Goal: Task Accomplishment & Management: Manage account settings

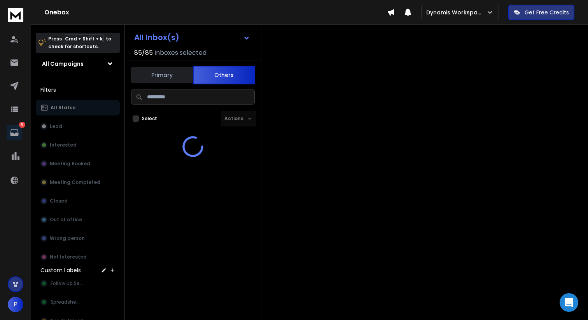
click at [205, 73] on button "Others" at bounding box center [224, 75] width 62 height 19
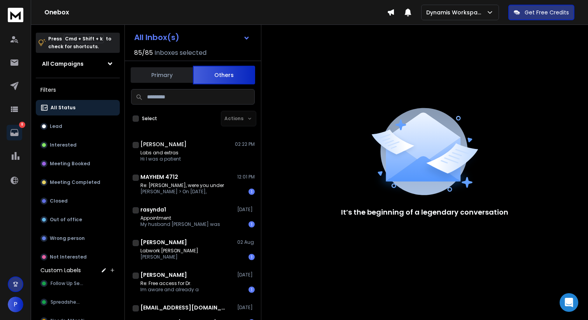
click at [164, 99] on input at bounding box center [193, 97] width 124 height 16
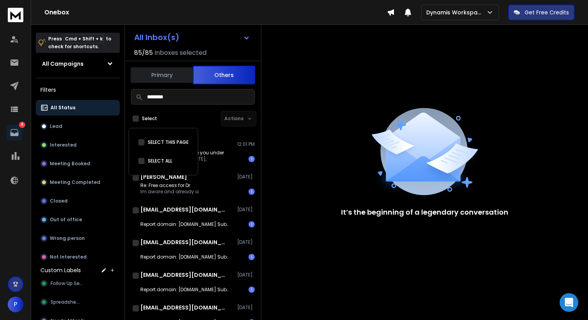
type input "********"
click at [140, 160] on button "SELECT THIS PAGE" at bounding box center [141, 161] width 6 height 6
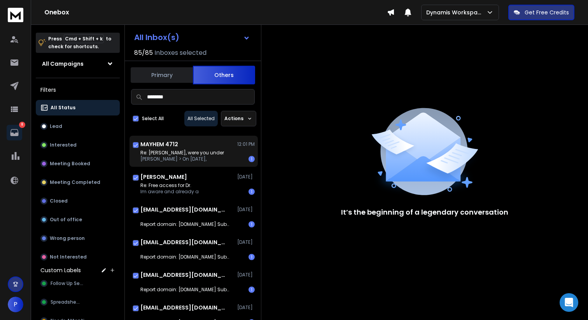
click at [135, 145] on button "button" at bounding box center [136, 145] width 6 height 6
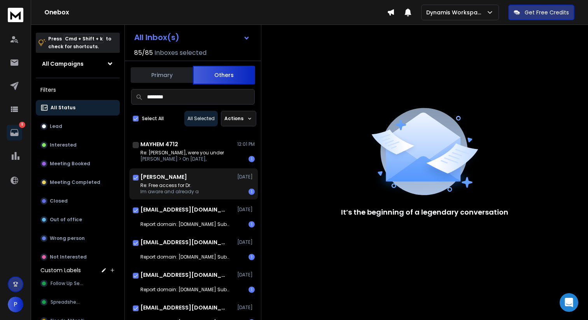
click at [136, 175] on button "button" at bounding box center [136, 178] width 6 height 6
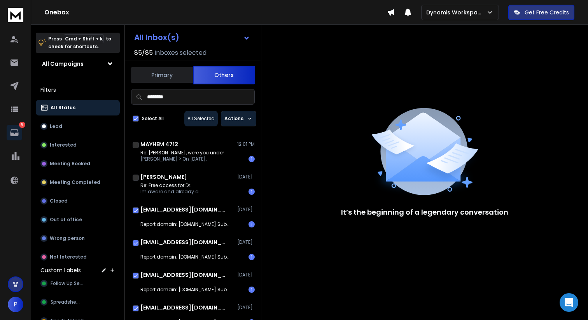
click at [234, 121] on p "Actions" at bounding box center [233, 118] width 19 height 6
click at [216, 134] on div "Delete email" at bounding box center [226, 136] width 45 height 8
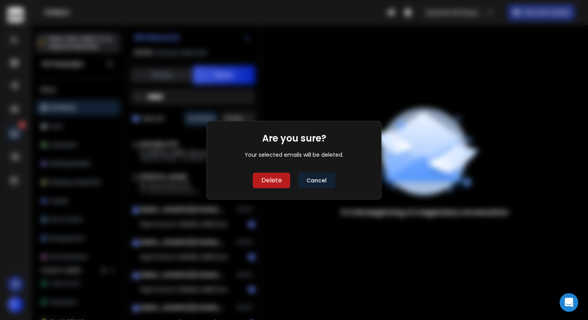
click at [261, 179] on button "Delete" at bounding box center [271, 181] width 37 height 16
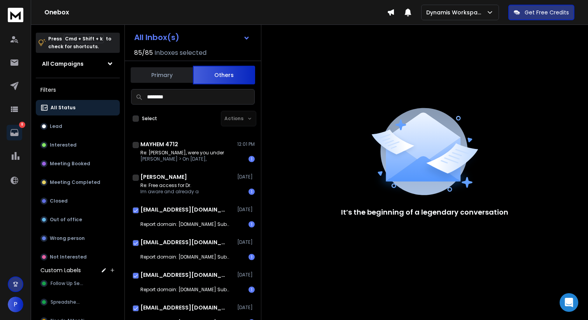
click at [152, 80] on button "Primary" at bounding box center [162, 74] width 62 height 17
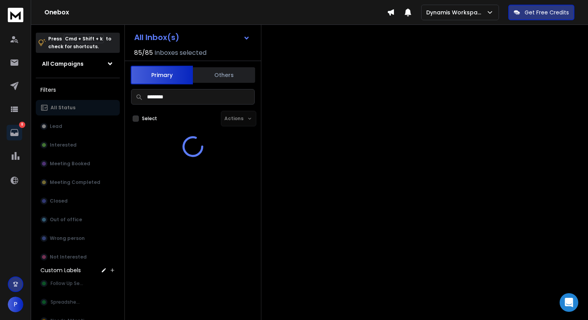
click at [154, 94] on input "********" at bounding box center [193, 97] width 124 height 16
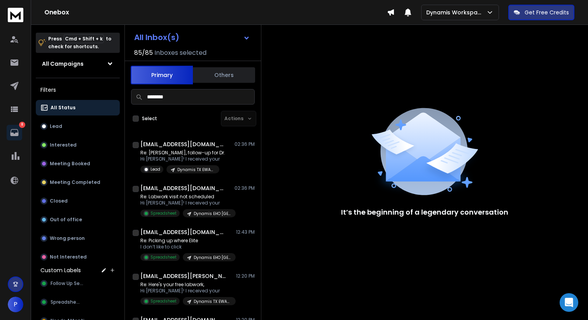
click at [154, 94] on input "********" at bounding box center [193, 97] width 124 height 16
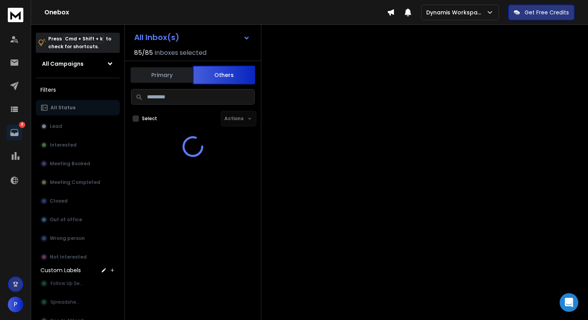
click at [219, 75] on button "Others" at bounding box center [224, 75] width 62 height 19
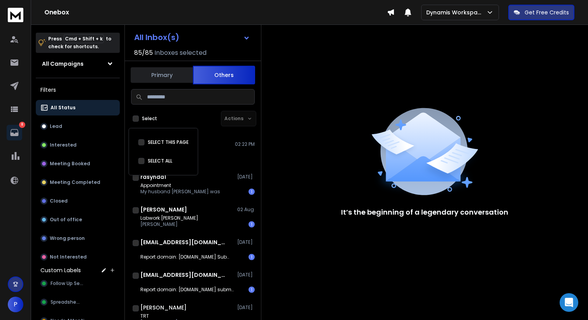
click at [140, 143] on button "SELECT THIS PAGE" at bounding box center [141, 142] width 6 height 6
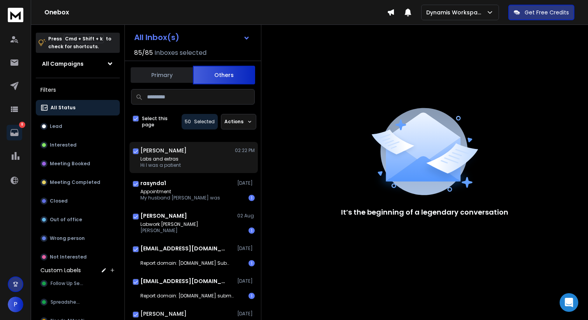
click at [136, 150] on button "button" at bounding box center [136, 151] width 6 height 6
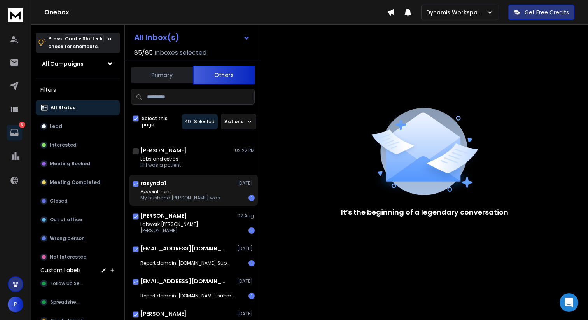
click at [136, 183] on button "button" at bounding box center [136, 184] width 6 height 6
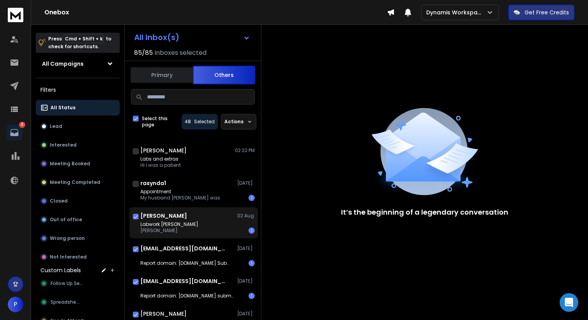
click at [136, 215] on button "button" at bounding box center [136, 216] width 6 height 6
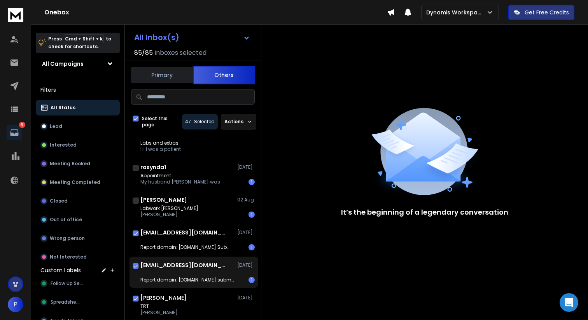
scroll to position [20, 0]
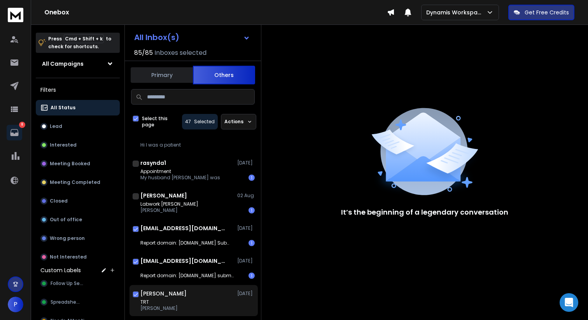
click at [136, 293] on button "button" at bounding box center [136, 294] width 6 height 6
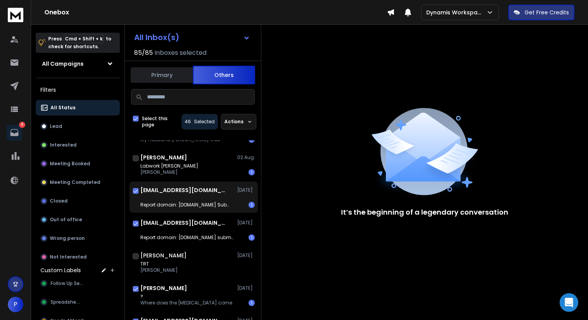
scroll to position [113, 0]
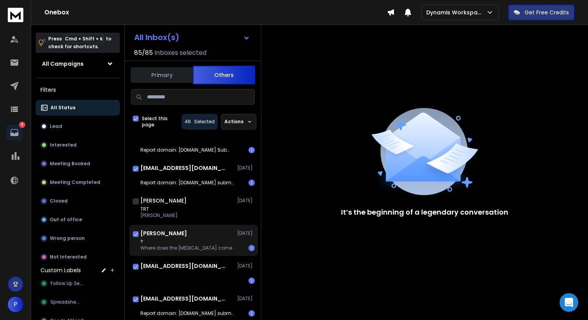
click at [136, 232] on button "button" at bounding box center [136, 234] width 6 height 6
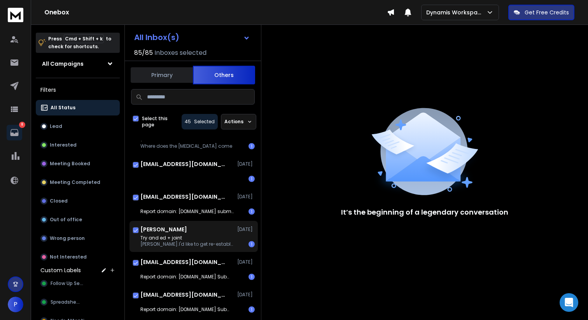
scroll to position [219, 0]
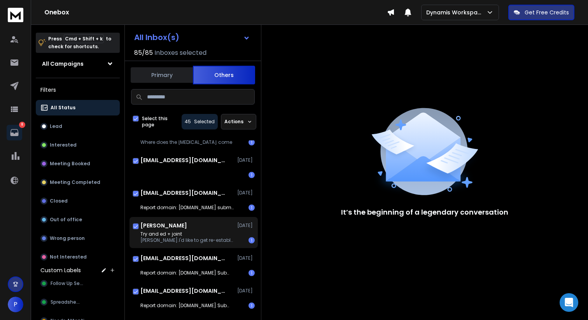
click at [136, 226] on button "button" at bounding box center [136, 226] width 6 height 6
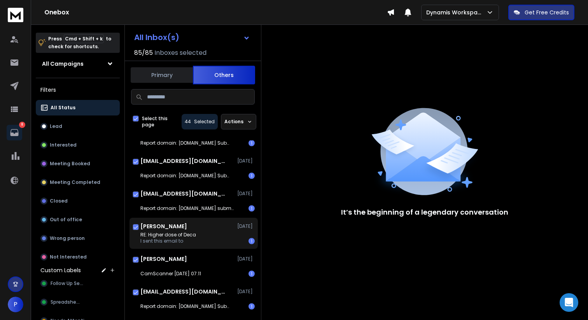
scroll to position [516, 0]
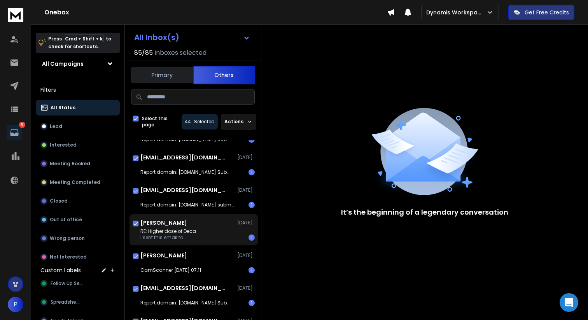
click at [136, 224] on button "button" at bounding box center [136, 223] width 6 height 6
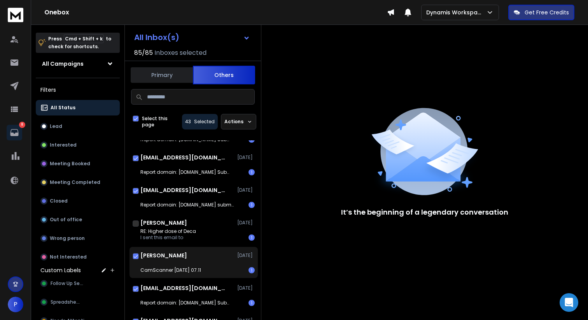
click at [136, 255] on button "button" at bounding box center [136, 256] width 6 height 6
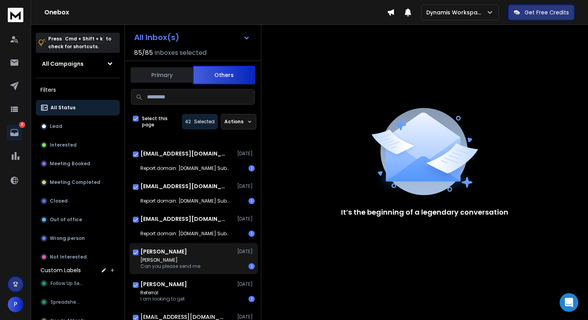
scroll to position [785, 0]
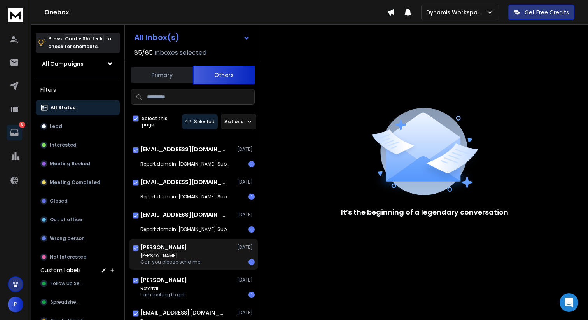
click at [136, 247] on button "button" at bounding box center [136, 248] width 6 height 6
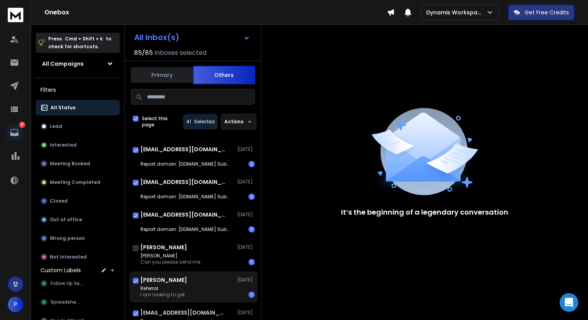
click at [136, 280] on button "button" at bounding box center [136, 281] width 6 height 6
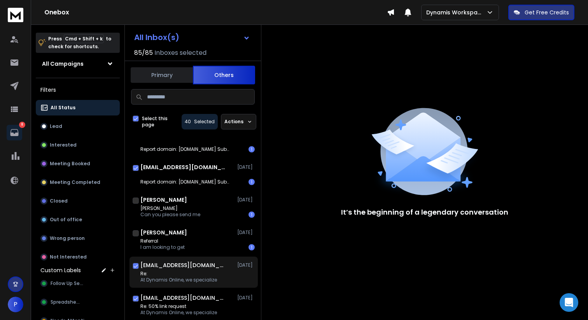
scroll to position [836, 0]
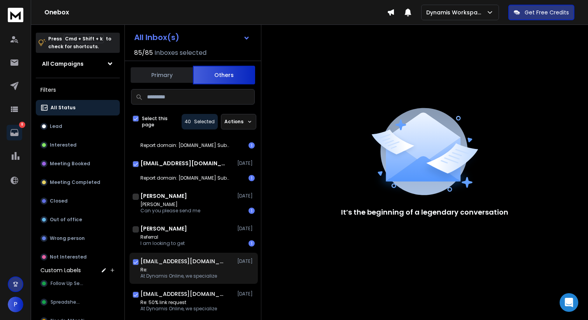
click at [135, 262] on button "button" at bounding box center [136, 262] width 6 height 6
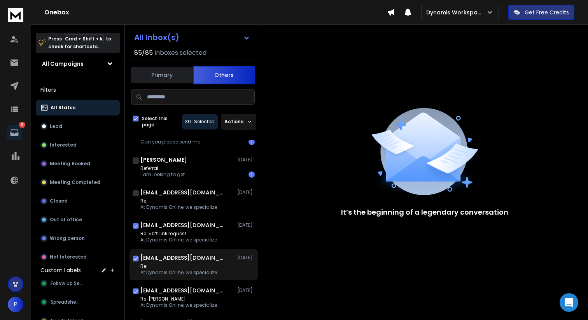
scroll to position [910, 0]
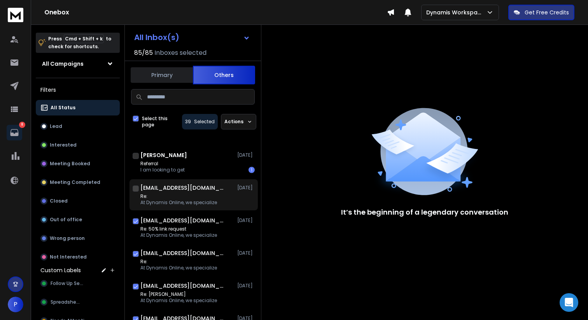
click at [135, 188] on button "button" at bounding box center [136, 188] width 6 height 6
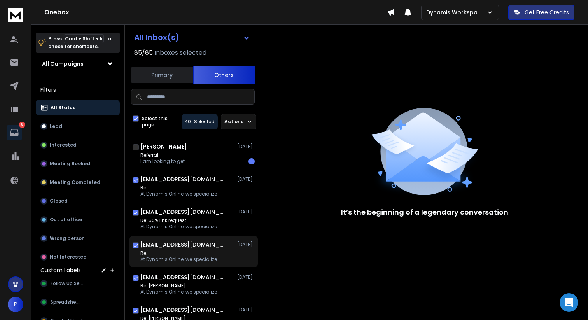
scroll to position [920, 0]
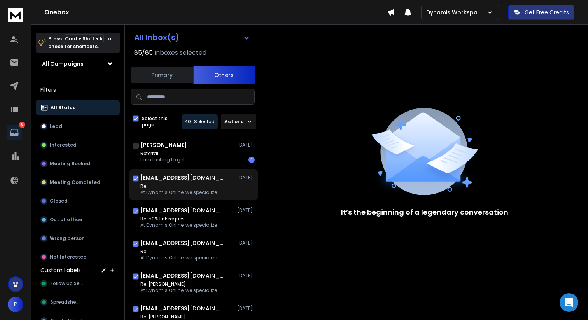
click at [135, 179] on button "button" at bounding box center [136, 178] width 6 height 6
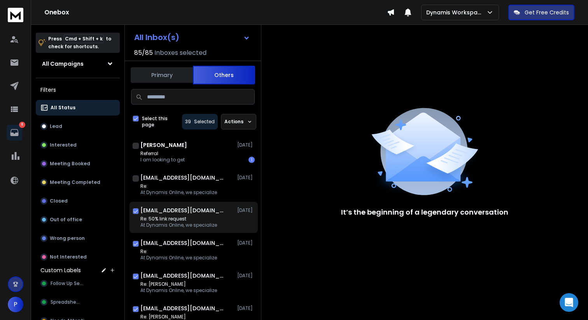
drag, startPoint x: 136, startPoint y: 210, endPoint x: 136, endPoint y: 215, distance: 5.5
click at [136, 210] on button "button" at bounding box center [136, 211] width 6 height 6
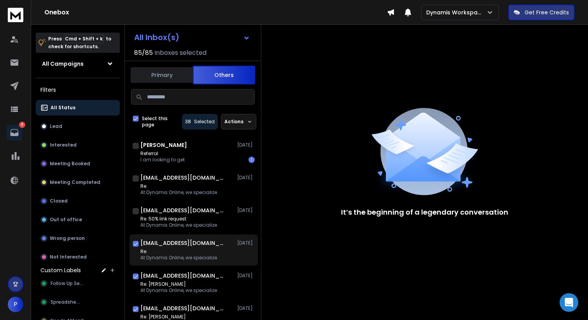
click at [136, 245] on button "button" at bounding box center [136, 244] width 6 height 6
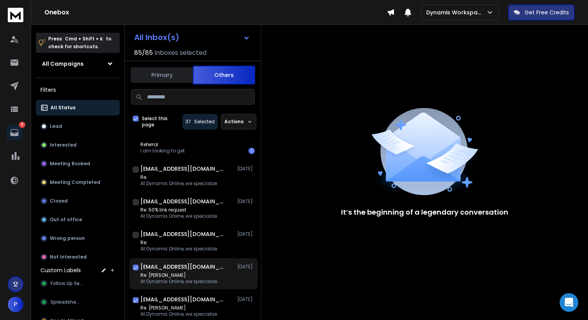
scroll to position [933, 0]
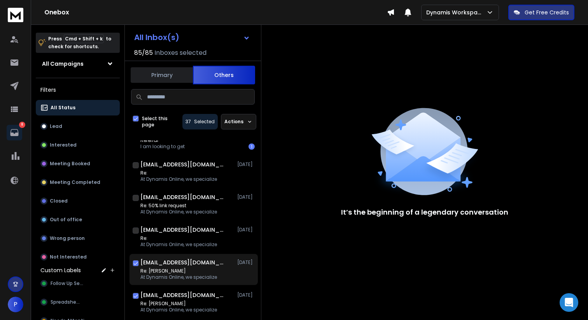
click at [136, 262] on button "button" at bounding box center [136, 263] width 6 height 6
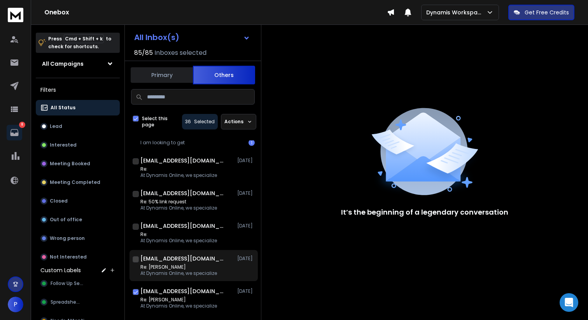
scroll to position [945, 0]
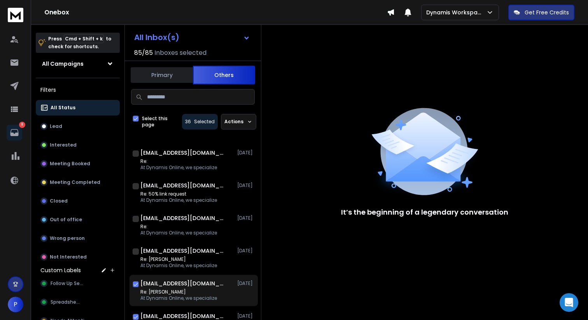
click at [137, 283] on button "button" at bounding box center [136, 284] width 6 height 6
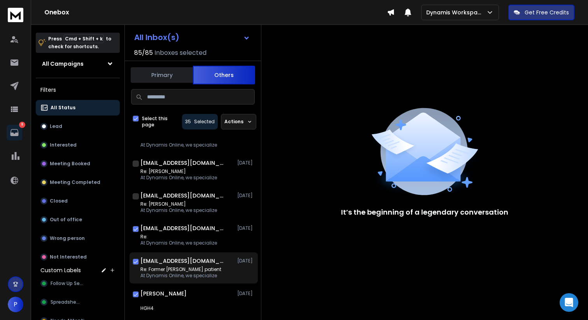
scroll to position [1036, 0]
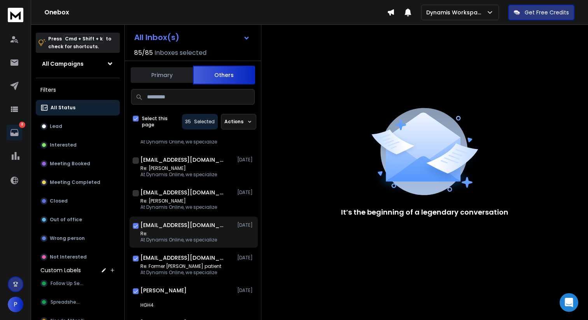
click at [136, 225] on button "button" at bounding box center [136, 226] width 6 height 6
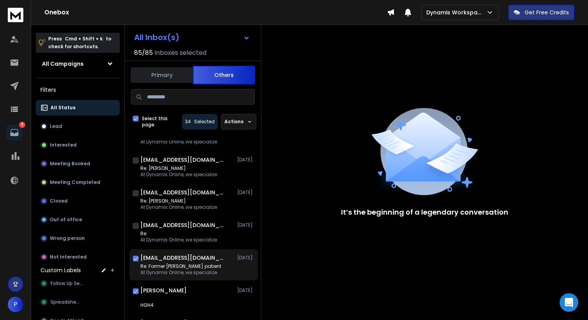
click at [136, 257] on button "button" at bounding box center [136, 258] width 6 height 6
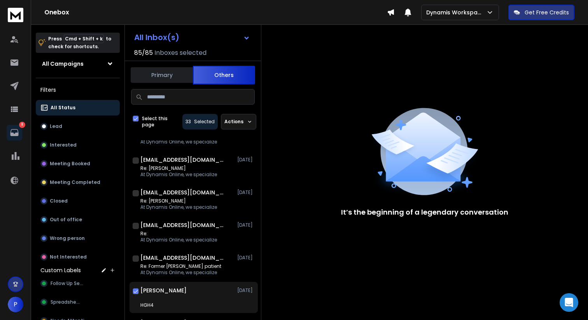
click at [136, 289] on button "button" at bounding box center [136, 291] width 6 height 6
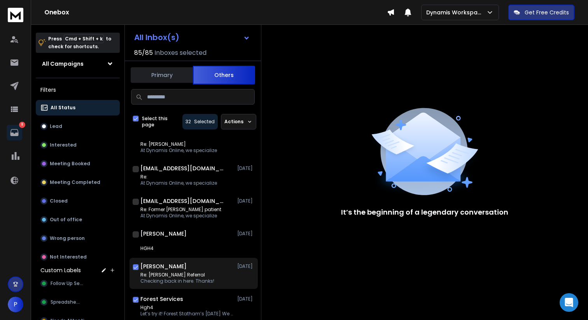
scroll to position [1095, 0]
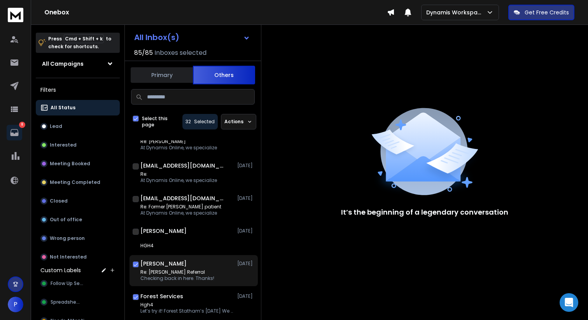
click at [135, 264] on button "button" at bounding box center [136, 264] width 6 height 6
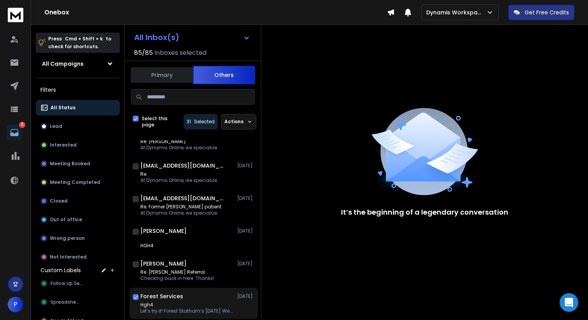
click at [137, 296] on button "button" at bounding box center [136, 297] width 6 height 6
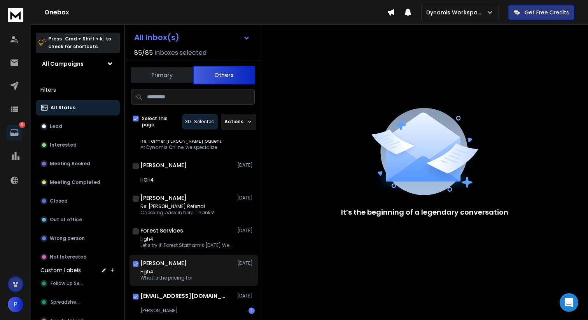
scroll to position [1188, 0]
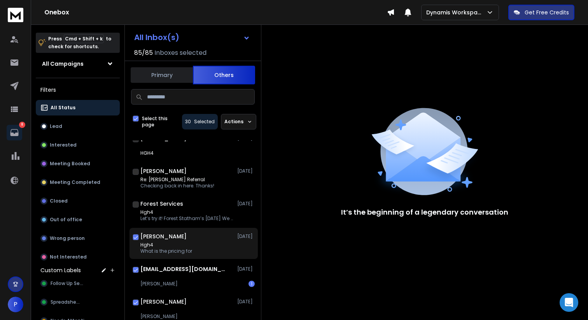
click at [136, 238] on button "button" at bounding box center [136, 237] width 6 height 6
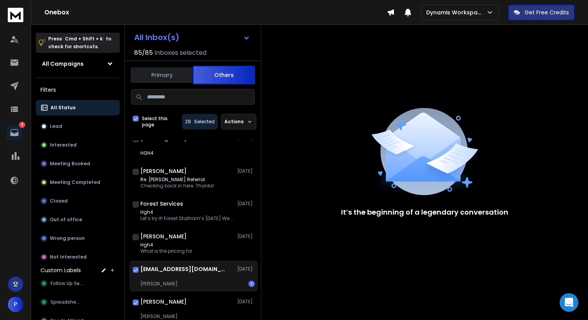
click at [133, 269] on button "button" at bounding box center [136, 270] width 6 height 6
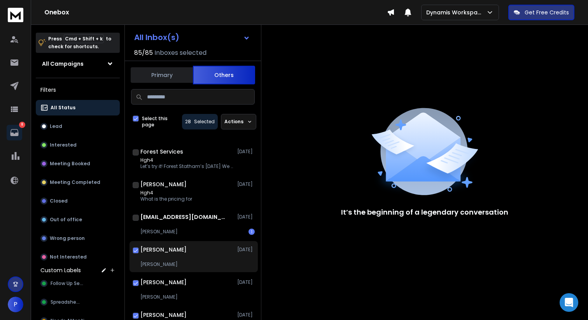
scroll to position [1240, 0]
click at [136, 250] on button "button" at bounding box center [136, 250] width 6 height 6
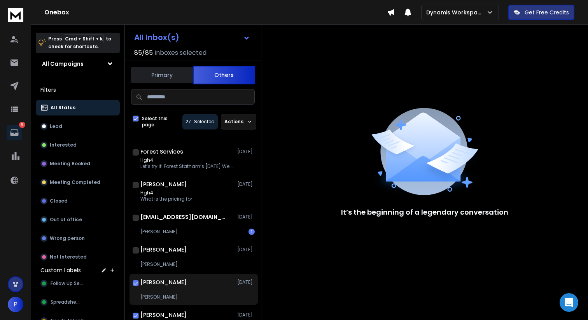
click at [136, 283] on button "button" at bounding box center [136, 283] width 6 height 6
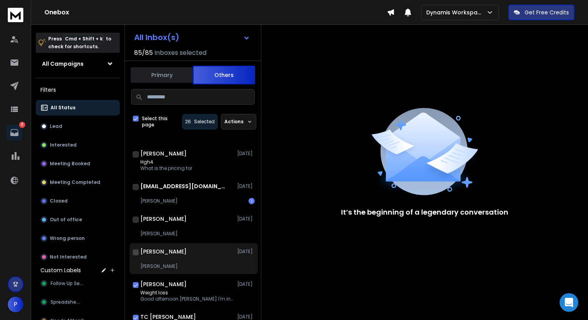
scroll to position [1282, 0]
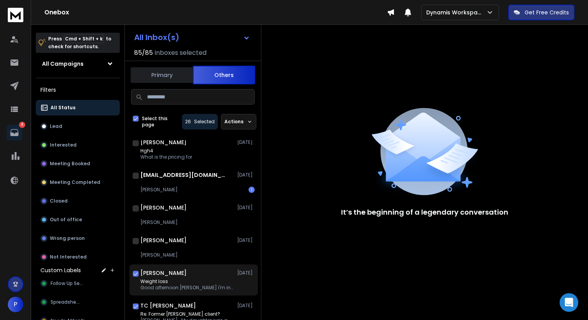
click at [136, 273] on button "button" at bounding box center [136, 274] width 6 height 6
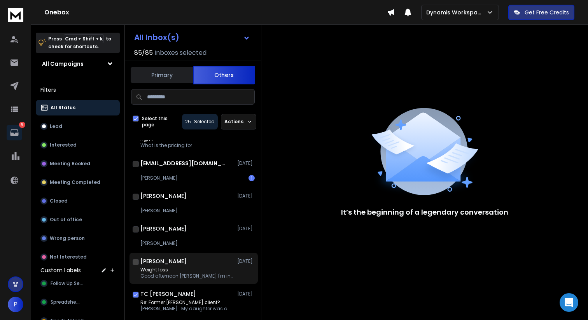
scroll to position [1301, 0]
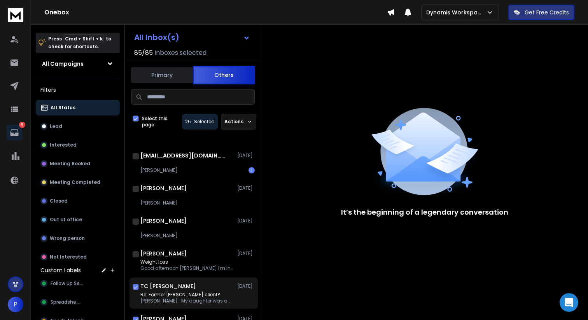
click at [136, 287] on button "button" at bounding box center [136, 287] width 6 height 6
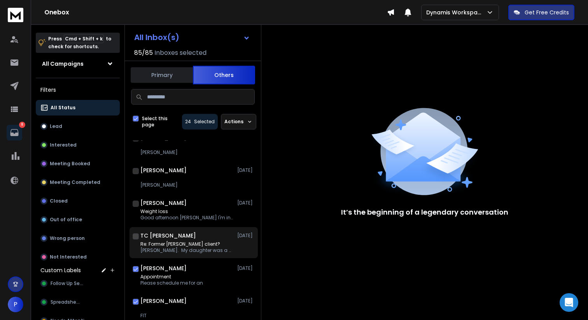
scroll to position [1375, 0]
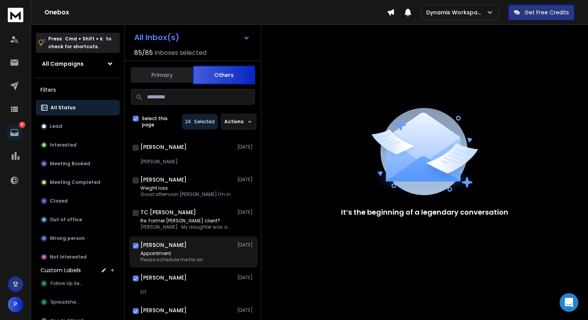
click at [136, 245] on button "button" at bounding box center [136, 246] width 6 height 6
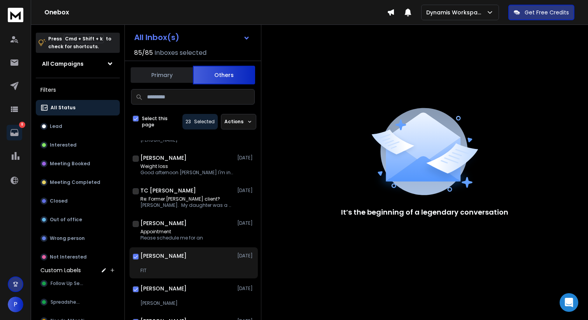
scroll to position [1399, 0]
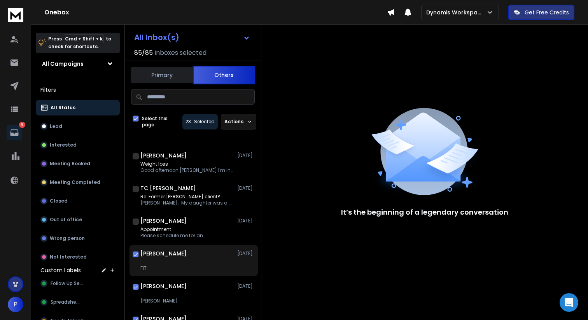
click at [135, 254] on button "button" at bounding box center [136, 254] width 6 height 6
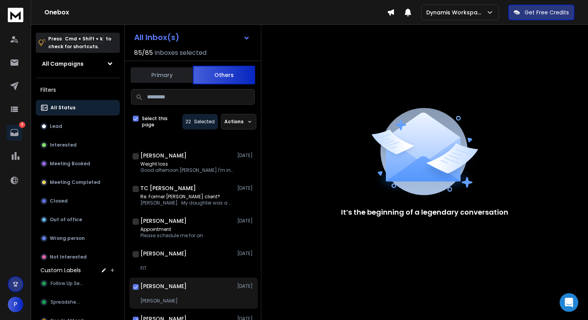
click at [136, 285] on button "button" at bounding box center [136, 287] width 6 height 6
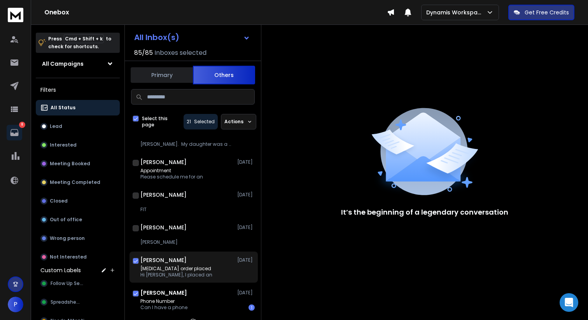
scroll to position [1463, 0]
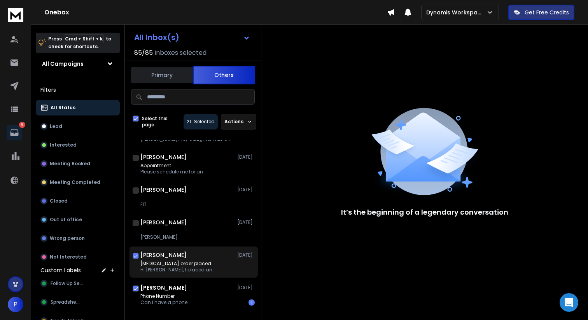
click at [135, 255] on button "button" at bounding box center [136, 256] width 6 height 6
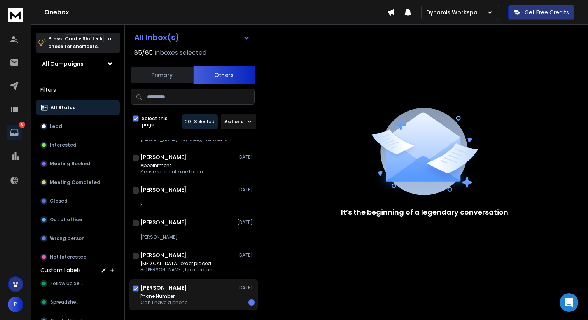
click at [136, 287] on button "button" at bounding box center [136, 288] width 6 height 6
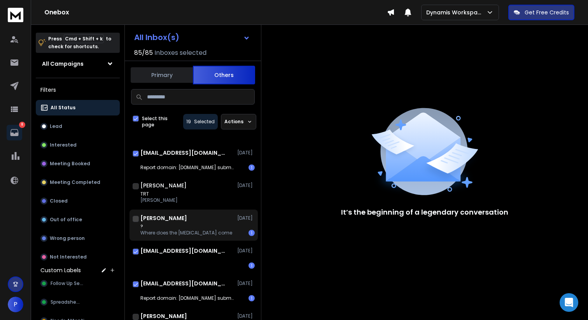
scroll to position [131, 0]
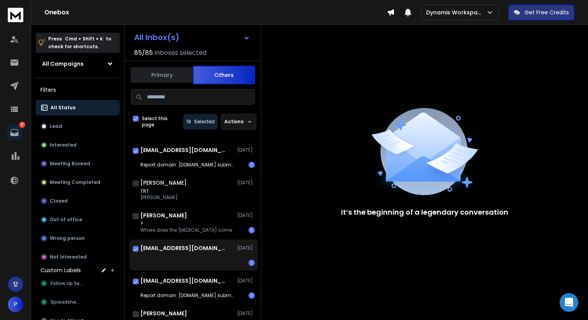
click at [136, 248] on button "button" at bounding box center [136, 249] width 6 height 6
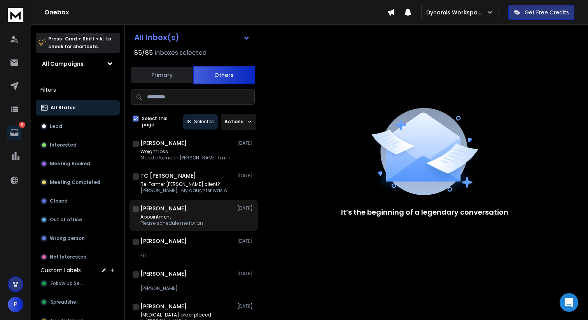
scroll to position [1473, 0]
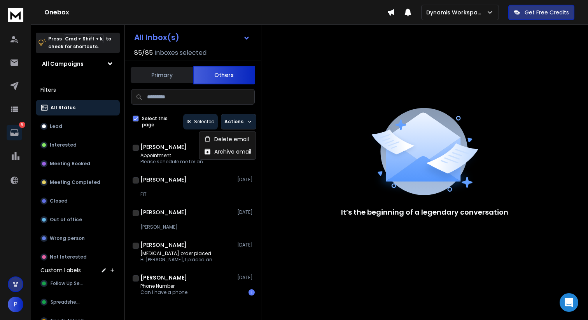
click at [233, 122] on p "Actions" at bounding box center [233, 122] width 19 height 6
click at [233, 141] on div "Delete email" at bounding box center [226, 139] width 45 height 8
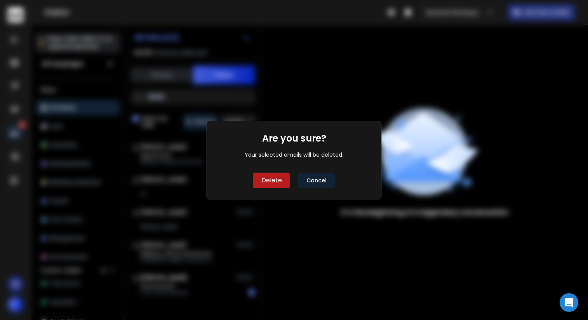
click at [278, 178] on button "Delete" at bounding box center [271, 181] width 37 height 16
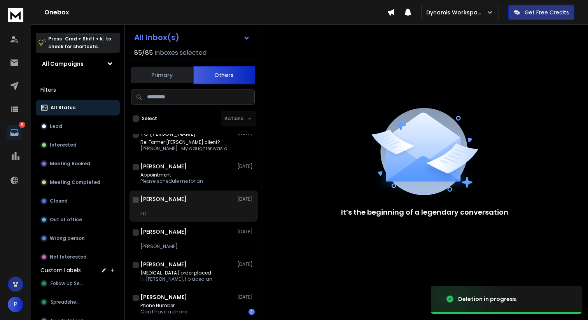
scroll to position [0, 0]
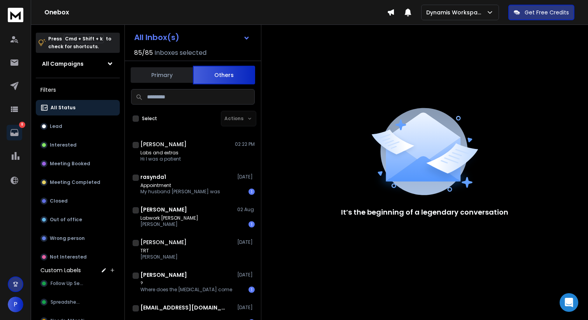
click at [152, 71] on button "Primary" at bounding box center [162, 74] width 62 height 17
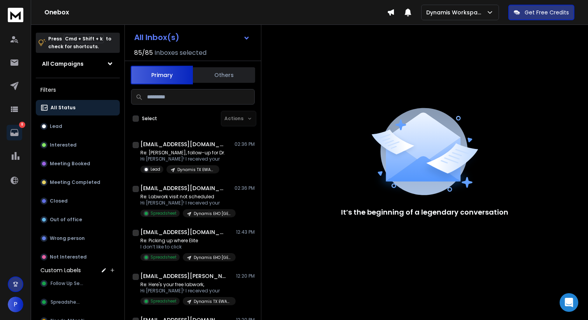
click at [230, 73] on button "Others" at bounding box center [224, 74] width 62 height 17
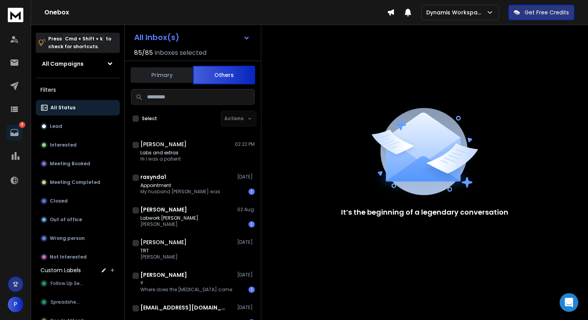
click at [148, 72] on button "Primary" at bounding box center [162, 74] width 62 height 17
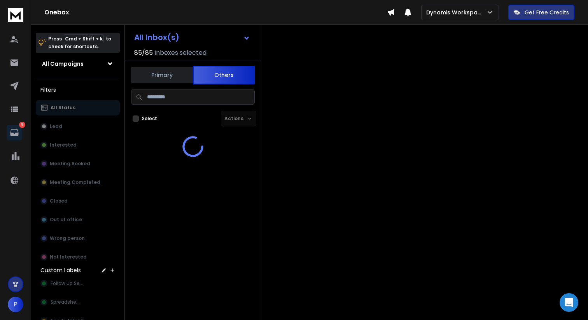
click at [208, 75] on button "Others" at bounding box center [224, 75] width 62 height 19
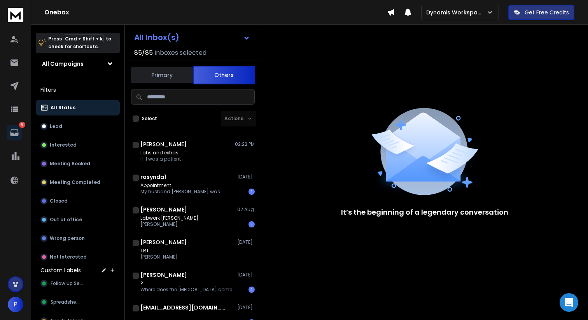
click at [168, 76] on button "Primary" at bounding box center [162, 74] width 62 height 17
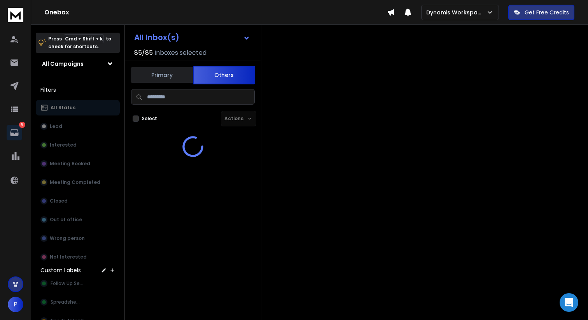
click at [206, 74] on button "Others" at bounding box center [224, 75] width 62 height 19
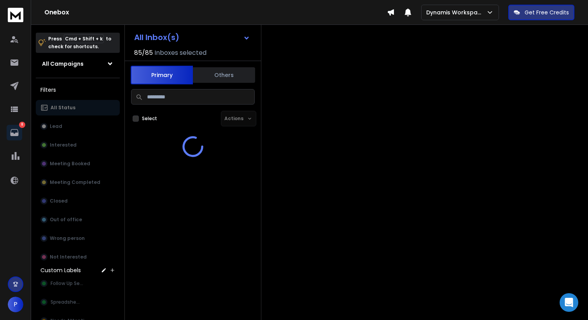
click at [147, 74] on button "Primary" at bounding box center [162, 75] width 62 height 19
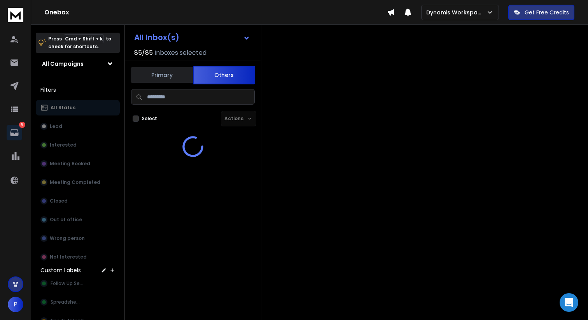
click at [216, 76] on button "Others" at bounding box center [224, 75] width 62 height 19
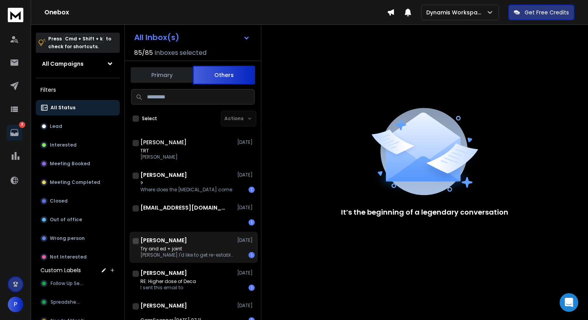
scroll to position [110, 0]
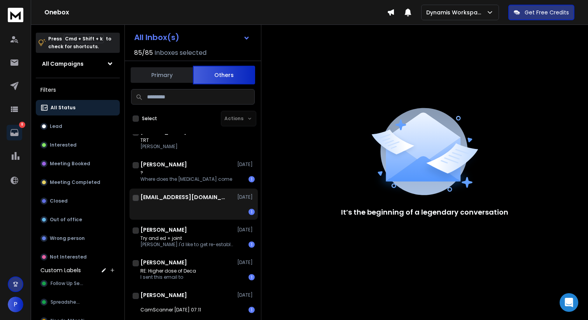
click at [136, 197] on button "button" at bounding box center [136, 198] width 6 height 6
click at [196, 213] on div "1" at bounding box center [197, 209] width 114 height 12
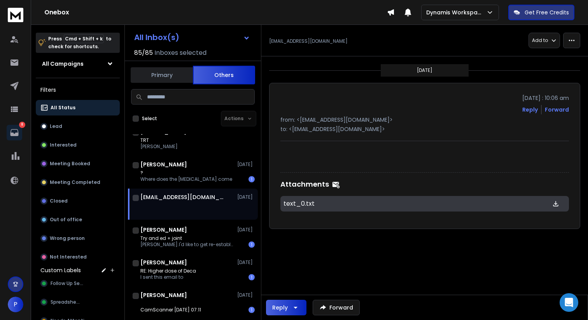
click at [572, 43] on icon "button" at bounding box center [571, 40] width 7 height 7
click at [546, 69] on div "Delete email" at bounding box center [545, 70] width 45 height 8
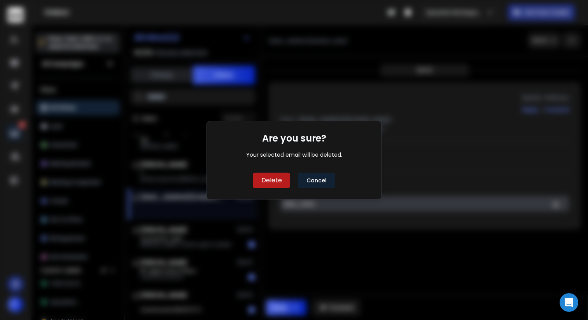
click at [269, 180] on button "Delete" at bounding box center [271, 181] width 37 height 16
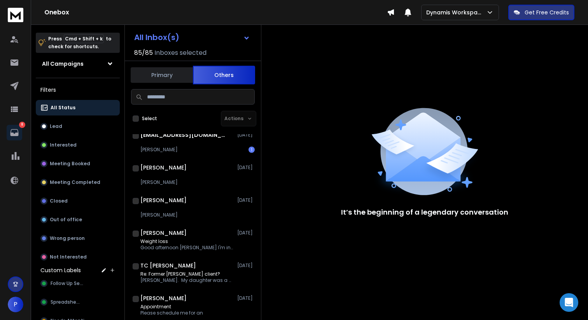
scroll to position [0, 0]
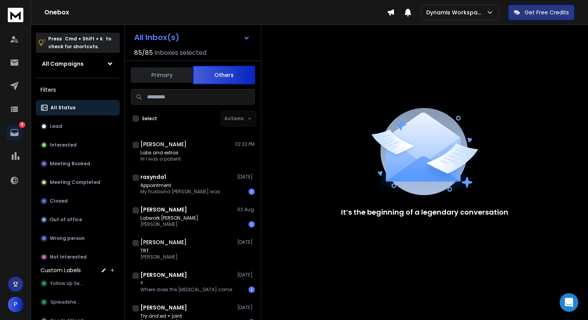
click at [170, 75] on button "Primary" at bounding box center [162, 74] width 62 height 17
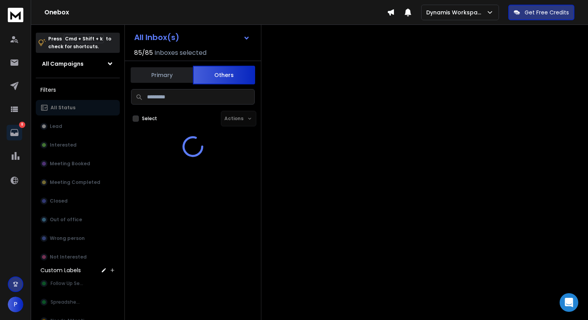
click at [234, 71] on button "Others" at bounding box center [224, 75] width 62 height 19
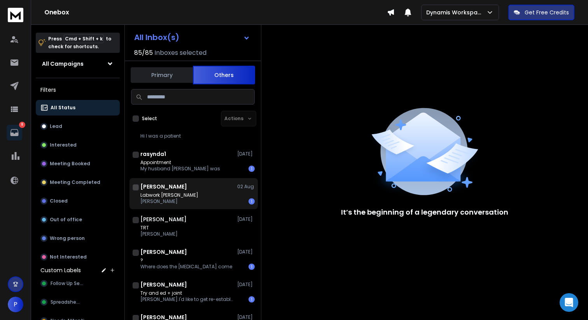
scroll to position [28, 0]
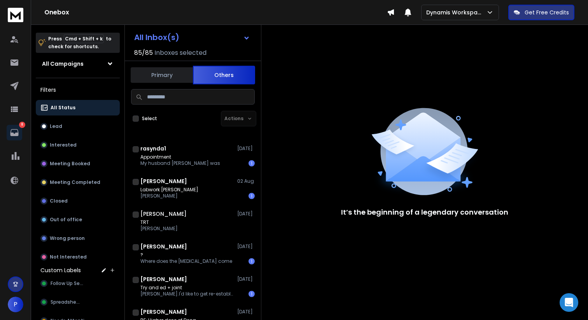
click at [221, 74] on button "Others" at bounding box center [224, 75] width 62 height 19
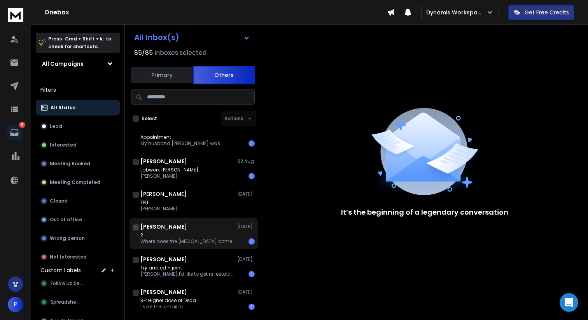
scroll to position [0, 0]
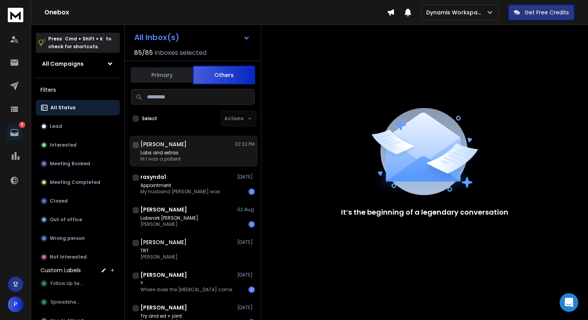
click at [136, 145] on button "button" at bounding box center [136, 145] width 6 height 6
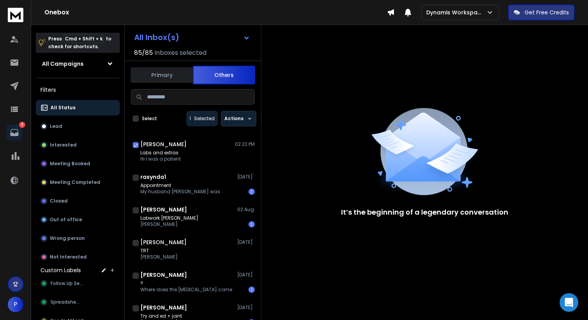
click at [236, 118] on p "Actions" at bounding box center [233, 118] width 19 height 6
click at [290, 118] on div "It’s the beginning of a legendary conversation" at bounding box center [424, 161] width 327 height 272
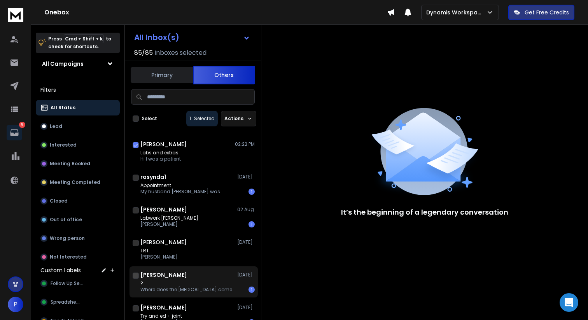
click at [201, 280] on p "?" at bounding box center [186, 283] width 92 height 6
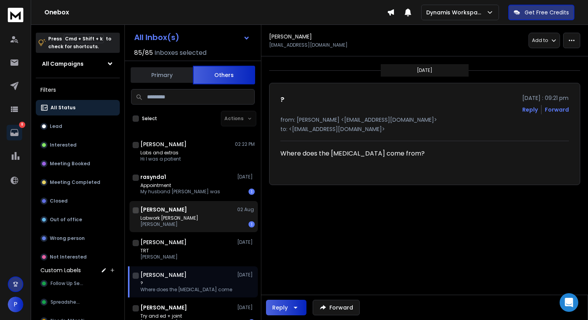
click at [178, 215] on div "Labwork [PERSON_NAME] 1" at bounding box center [197, 221] width 114 height 12
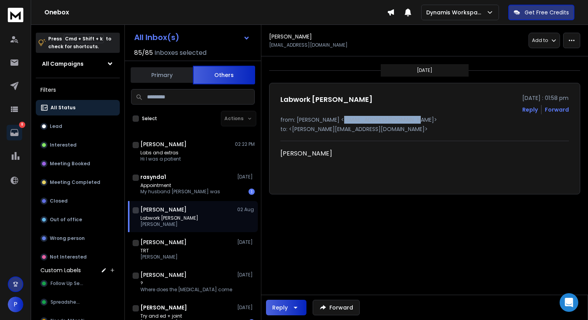
drag, startPoint x: 333, startPoint y: 119, endPoint x: 404, endPoint y: 119, distance: 70.4
click at [404, 119] on p "from: [PERSON_NAME] <[EMAIL_ADDRESS][DOMAIN_NAME]>" at bounding box center [424, 120] width 289 height 8
copy p "[EMAIL_ADDRESS][DOMAIN_NAME]"
click at [334, 208] on div "[DATE] Labwork [PERSON_NAME] [DATE] : 01:58 pm Reply Forward from: [PERSON_NAME…" at bounding box center [424, 163] width 327 height 199
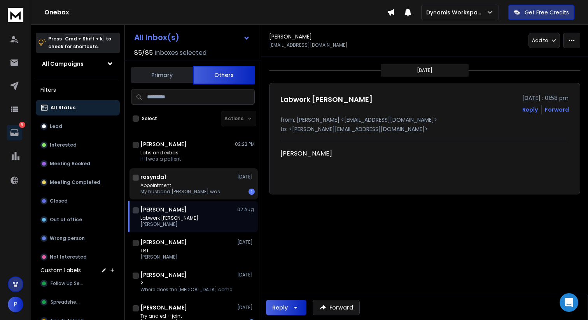
scroll to position [2, 0]
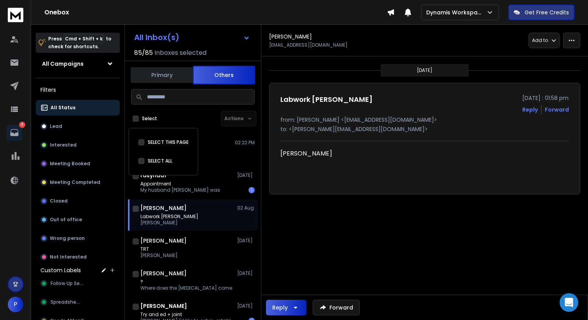
click at [142, 161] on button "SELECT THIS PAGE" at bounding box center [141, 161] width 6 height 6
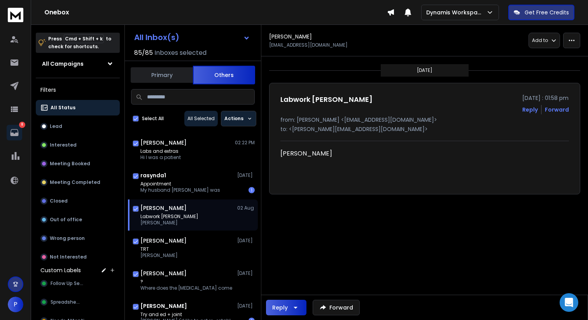
click at [235, 119] on p "Actions" at bounding box center [233, 118] width 19 height 6
click at [322, 215] on div "[DATE] Labwork [PERSON_NAME] [DATE] : 01:58 pm Reply Forward from: [PERSON_NAME…" at bounding box center [424, 163] width 327 height 199
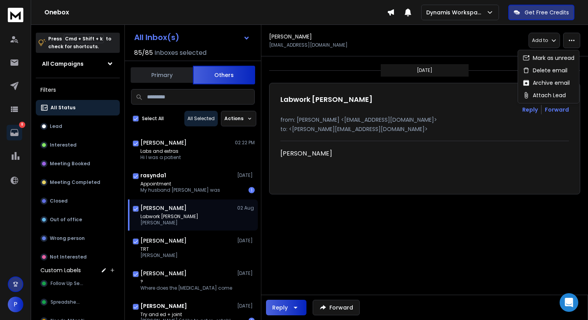
click at [567, 40] on button "button" at bounding box center [571, 41] width 17 height 16
click at [548, 40] on div "Add to" at bounding box center [544, 40] width 31 height 15
click at [570, 40] on icon "button" at bounding box center [571, 40] width 7 height 7
click at [562, 54] on div "Mark as unread" at bounding box center [549, 58] width 52 height 8
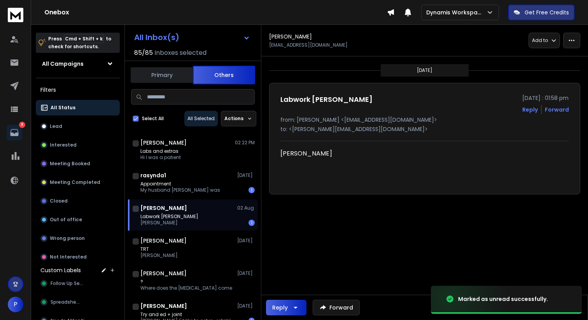
click at [308, 237] on div "[DATE] Labwork [PERSON_NAME] [DATE] : 01:58 pm Reply Forward from: [PERSON_NAME…" at bounding box center [424, 163] width 327 height 199
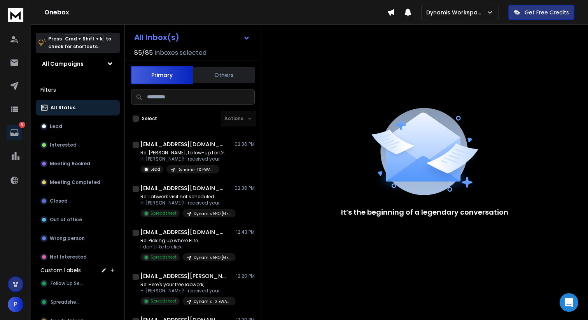
click at [212, 70] on button "Others" at bounding box center [224, 74] width 62 height 17
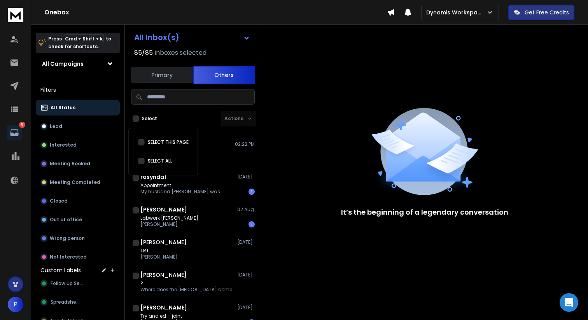
click at [136, 118] on button "SELECT THIS PAGE" at bounding box center [136, 118] width 6 height 6
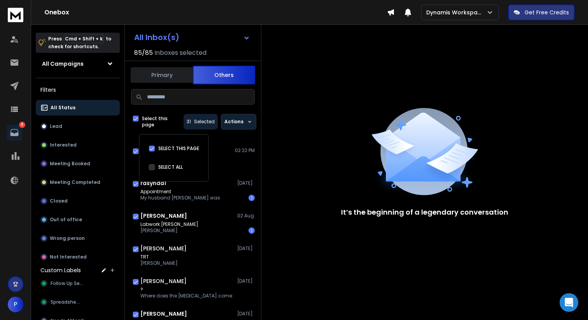
click at [233, 122] on p "Actions" at bounding box center [233, 122] width 19 height 6
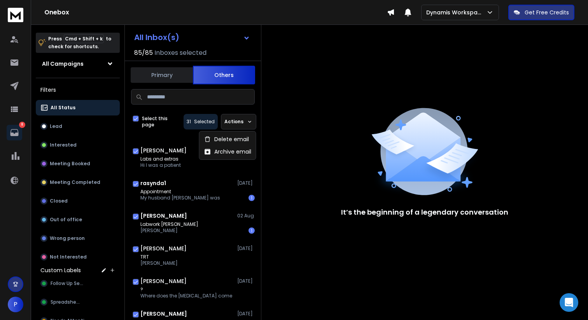
click at [314, 134] on div "It’s the beginning of a legendary conversation" at bounding box center [424, 161] width 327 height 272
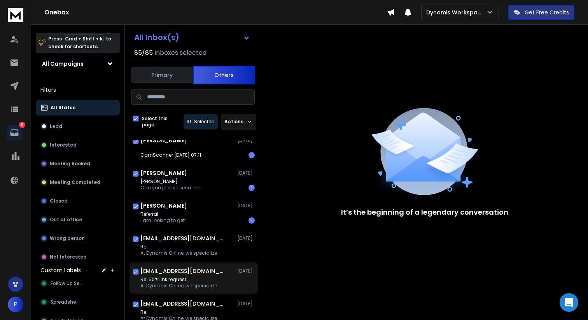
scroll to position [853, 0]
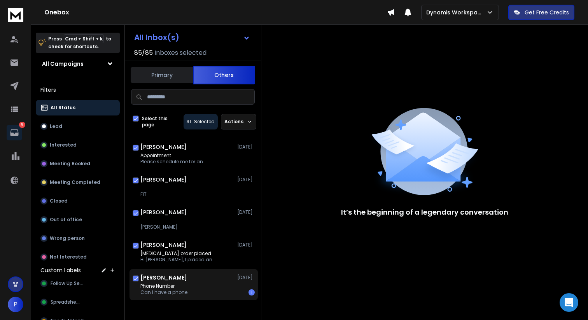
click at [181, 292] on p "Can I have a phone" at bounding box center [163, 292] width 47 height 6
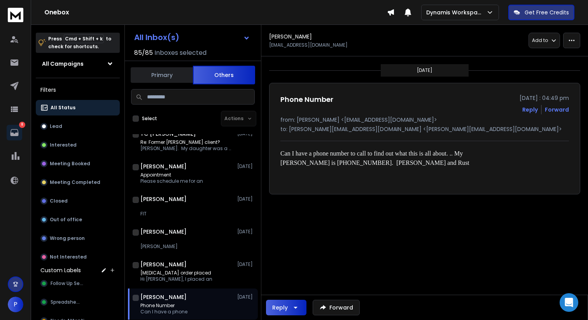
click at [570, 39] on icon "button" at bounding box center [571, 40] width 7 height 7
click at [552, 58] on div "Mark as unread" at bounding box center [549, 58] width 52 height 8
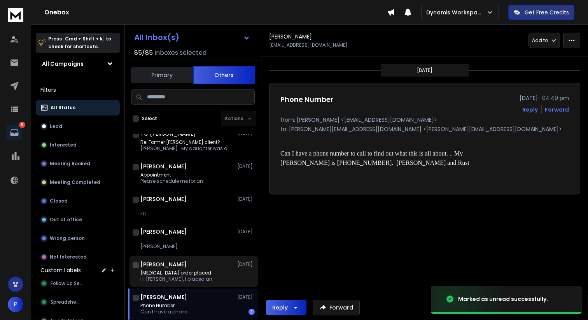
click at [197, 271] on p "[MEDICAL_DATA] order placed" at bounding box center [176, 273] width 72 height 6
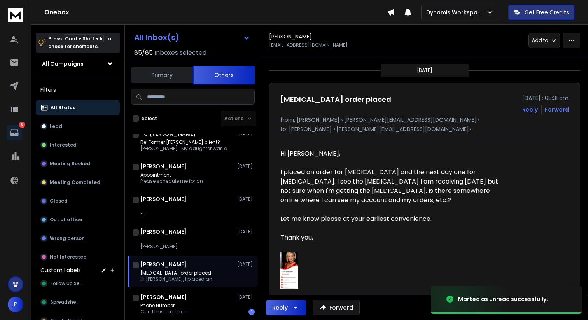
click at [575, 43] on button "button" at bounding box center [571, 41] width 17 height 16
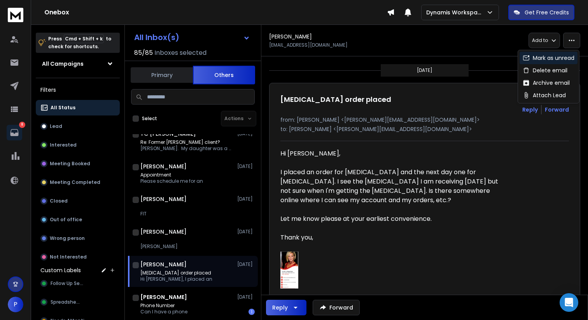
click at [556, 58] on div "Mark as unread" at bounding box center [549, 58] width 52 height 8
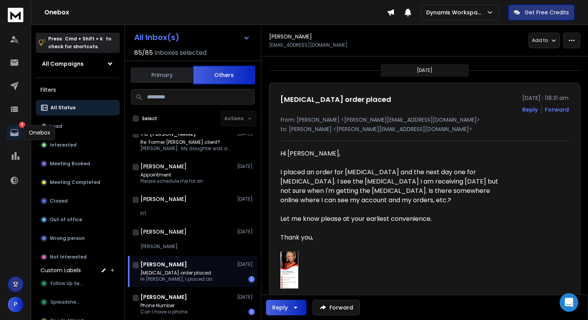
click at [15, 130] on icon at bounding box center [14, 132] width 9 height 9
click at [156, 87] on div at bounding box center [193, 95] width 130 height 19
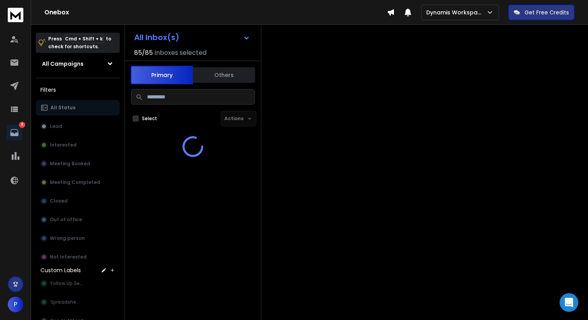
click at [160, 75] on button "Primary" at bounding box center [162, 75] width 62 height 19
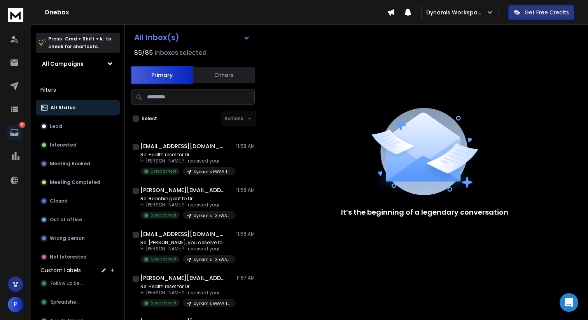
scroll to position [0, 0]
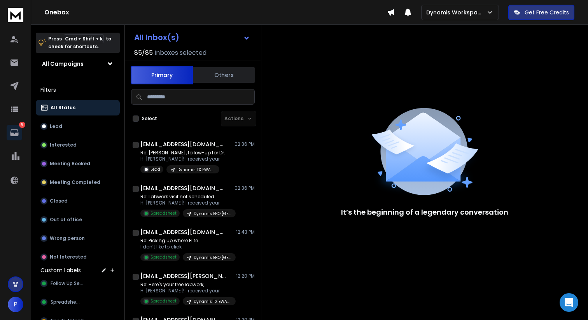
click at [308, 227] on div "It’s the beginning of a legendary conversation" at bounding box center [424, 161] width 327 height 272
